Goal: Task Accomplishment & Management: Manage account settings

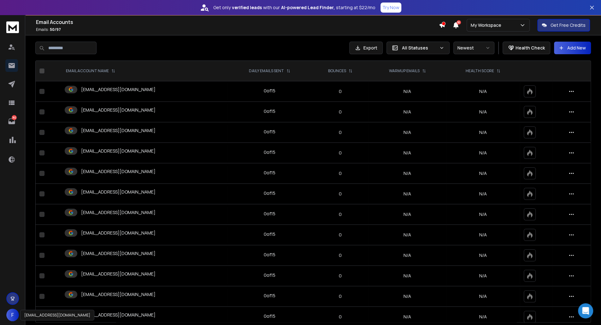
click at [11, 321] on span "F" at bounding box center [12, 315] width 13 height 13
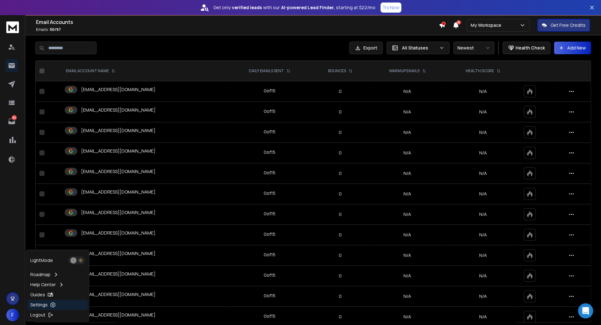
click at [49, 306] on div "Settings" at bounding box center [58, 305] width 60 height 10
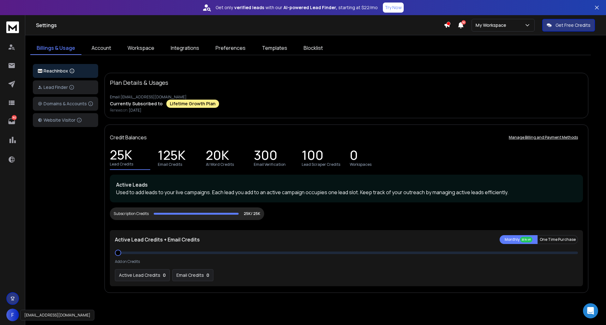
click at [14, 314] on span "F" at bounding box center [12, 315] width 13 height 13
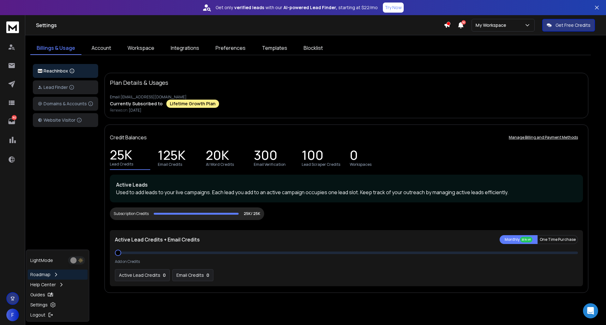
click at [76, 262] on button "button" at bounding box center [76, 260] width 17 height 8
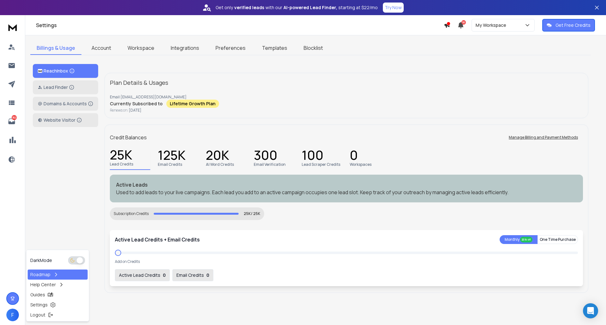
click at [78, 261] on button "button" at bounding box center [76, 260] width 17 height 8
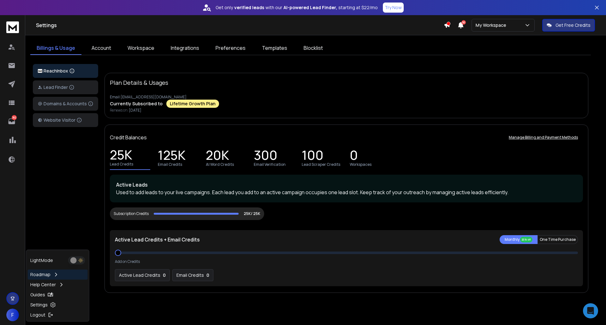
click at [64, 207] on div "ReachInbox Lead Finder Domains & Accounts Website Visitor Plan Details & Usages…" at bounding box center [310, 191] width 555 height 255
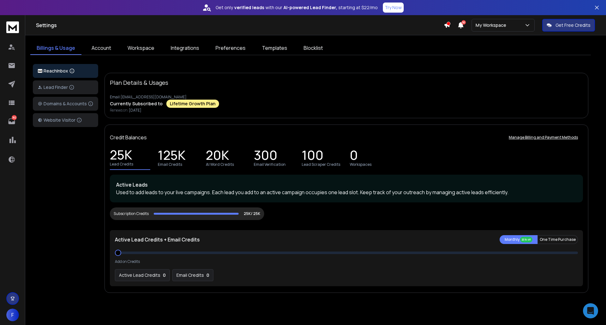
click at [233, 45] on link "Preferences" at bounding box center [230, 48] width 43 height 13
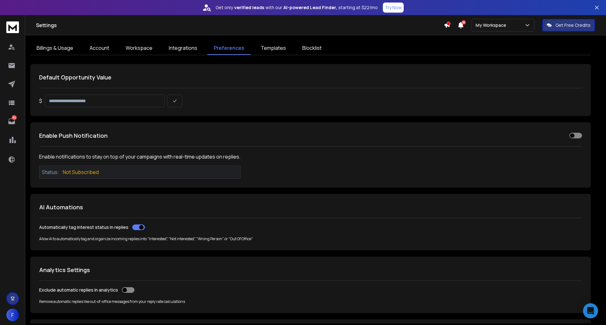
click at [302, 48] on link "Blocklist" at bounding box center [312, 48] width 32 height 13
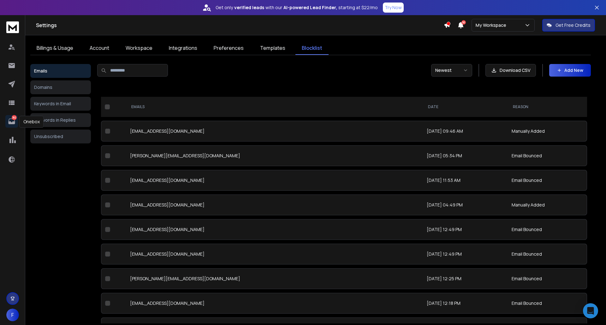
click at [11, 120] on icon at bounding box center [12, 122] width 8 height 8
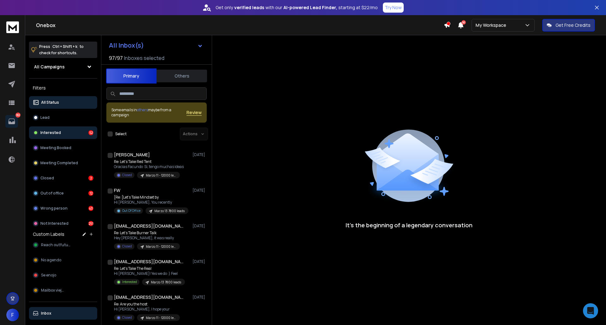
click at [58, 128] on button "Interested 52" at bounding box center [63, 132] width 68 height 13
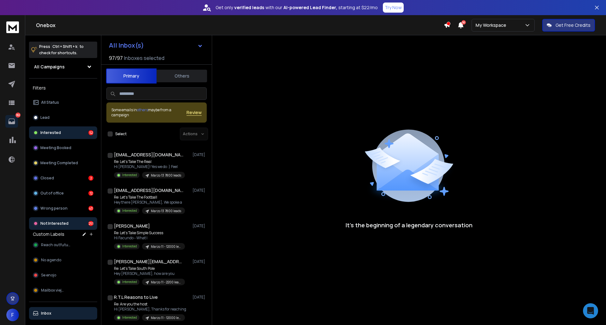
click at [63, 224] on p "Not Interested" at bounding box center [54, 223] width 28 height 5
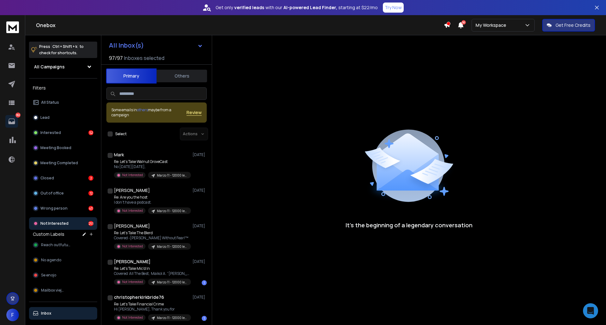
drag, startPoint x: 62, startPoint y: 98, endPoint x: 67, endPoint y: 104, distance: 7.6
click at [62, 99] on button "All Status" at bounding box center [63, 102] width 68 height 13
